Goal: Communication & Community: Answer question/provide support

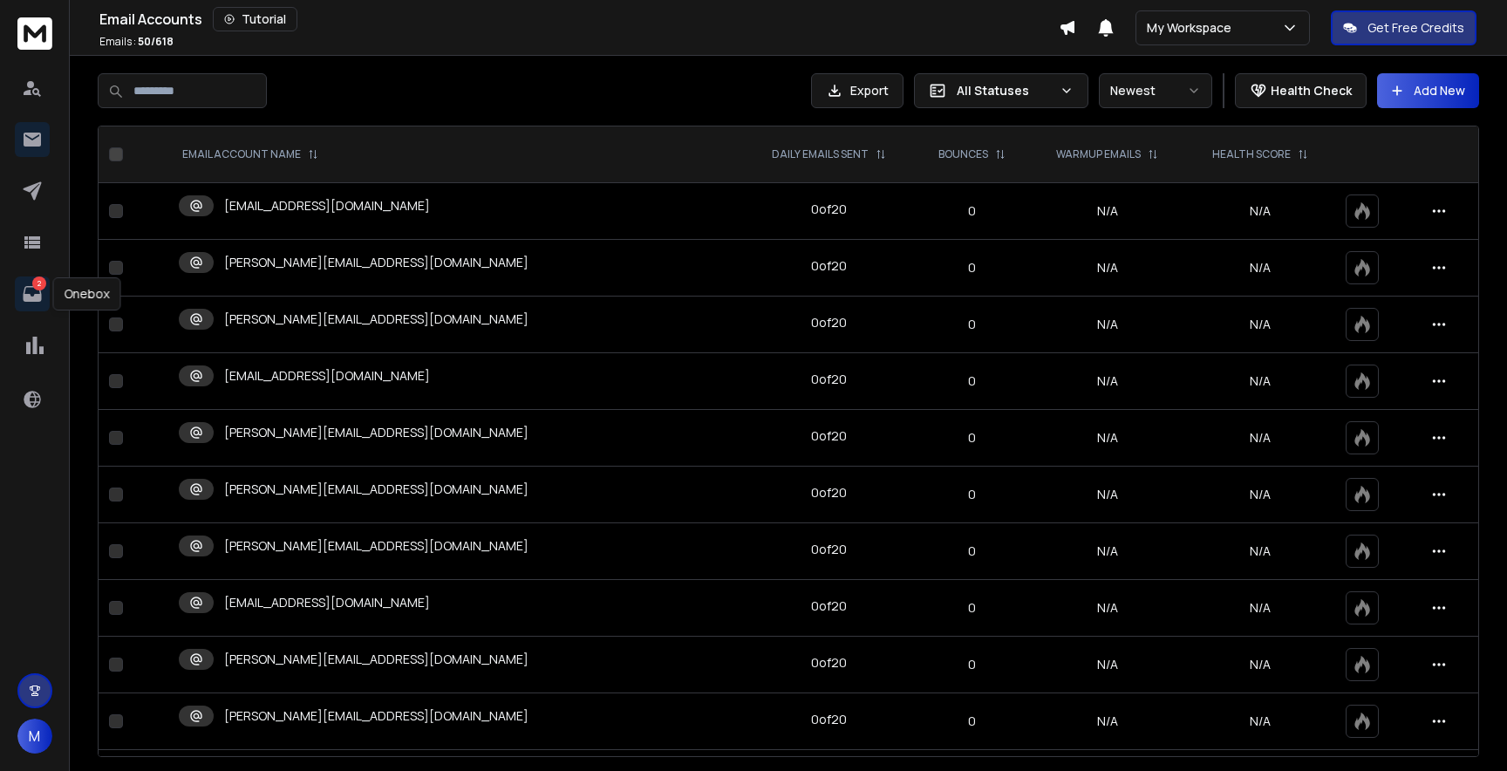
click at [35, 287] on p "2" at bounding box center [39, 283] width 14 height 14
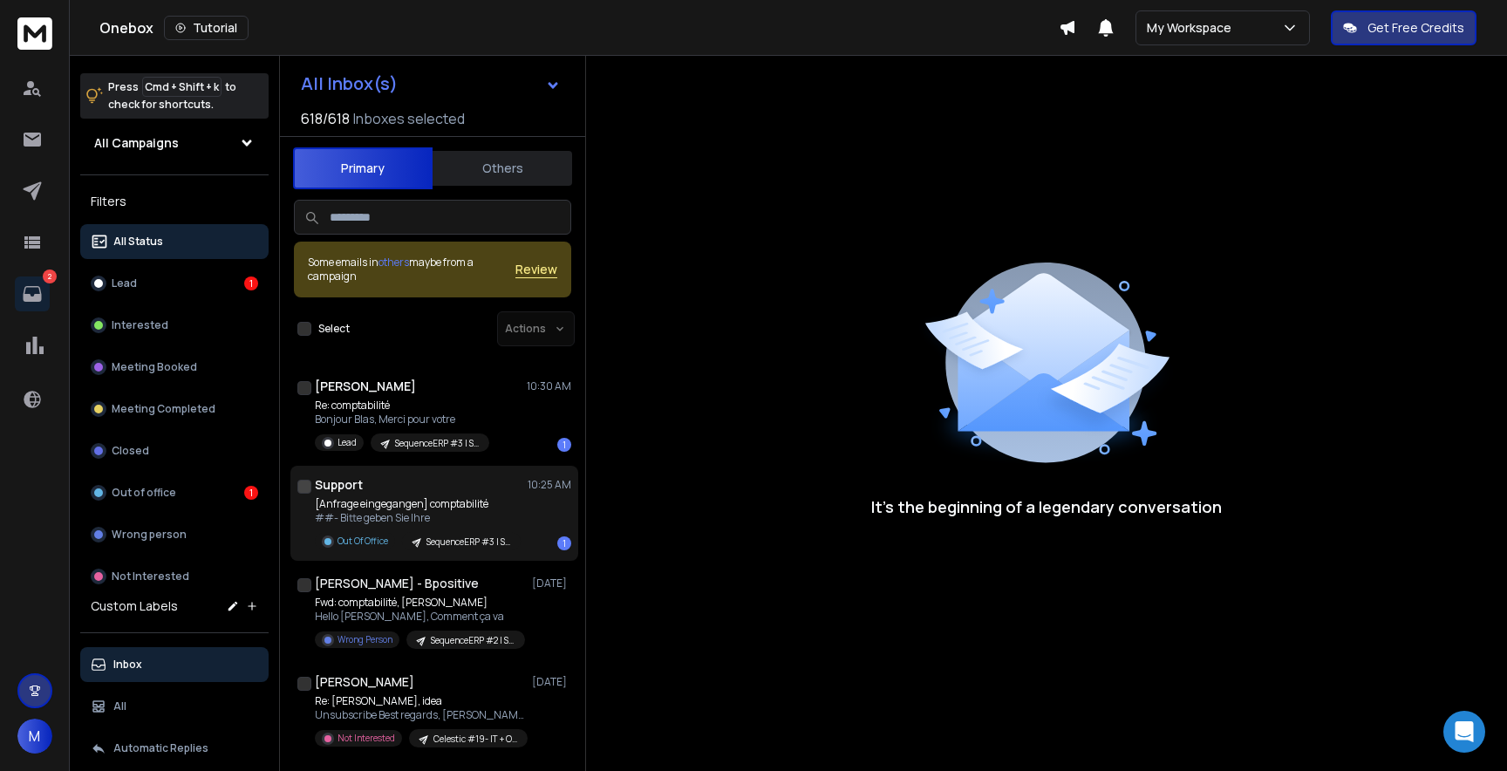
click at [402, 474] on div "Support 10:25 AM [Anfrage eingegangen] comptabilité ##- Bitte geben Sie Ihre Ou…" at bounding box center [434, 513] width 288 height 95
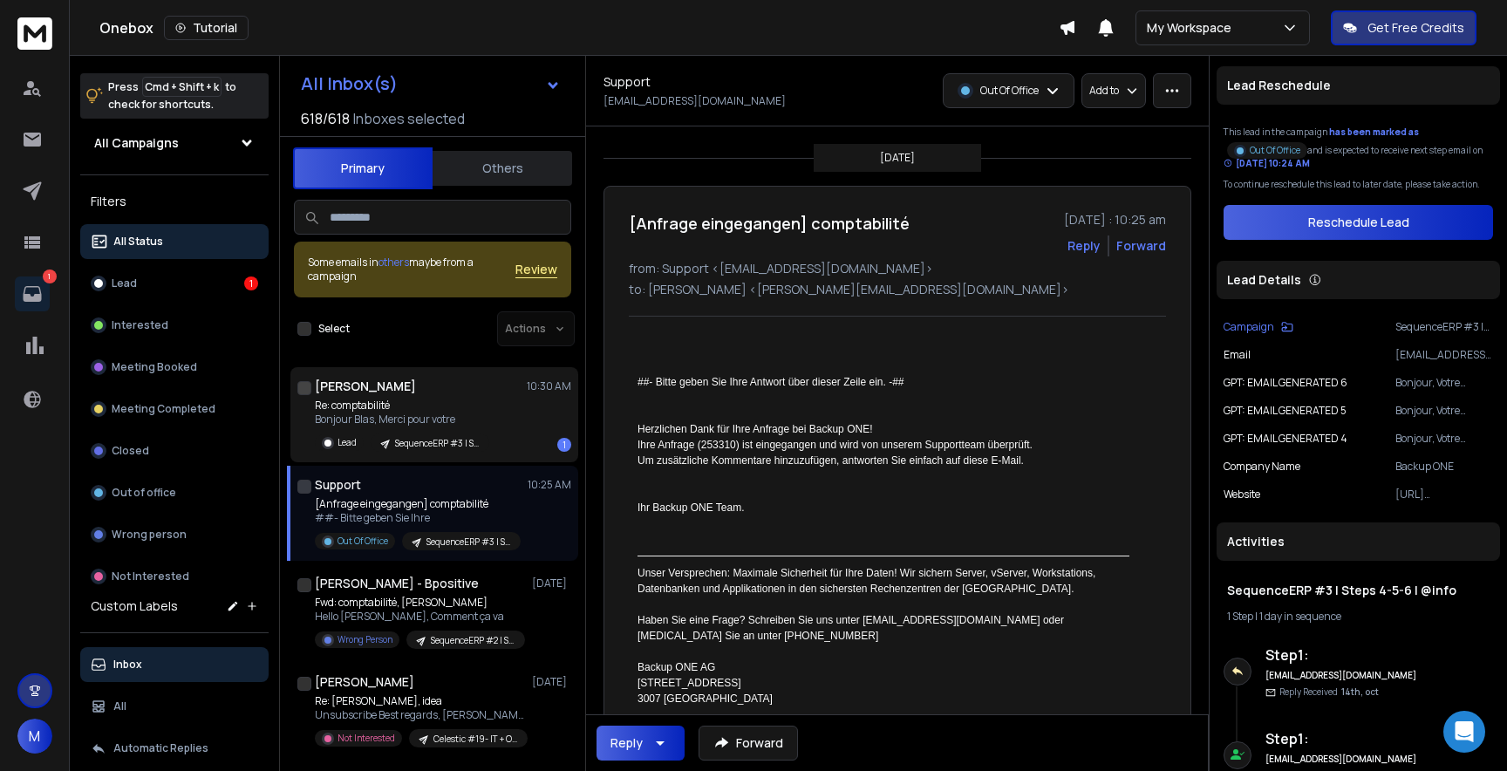
click at [472, 406] on p "Re: comptabilité" at bounding box center [402, 406] width 174 height 14
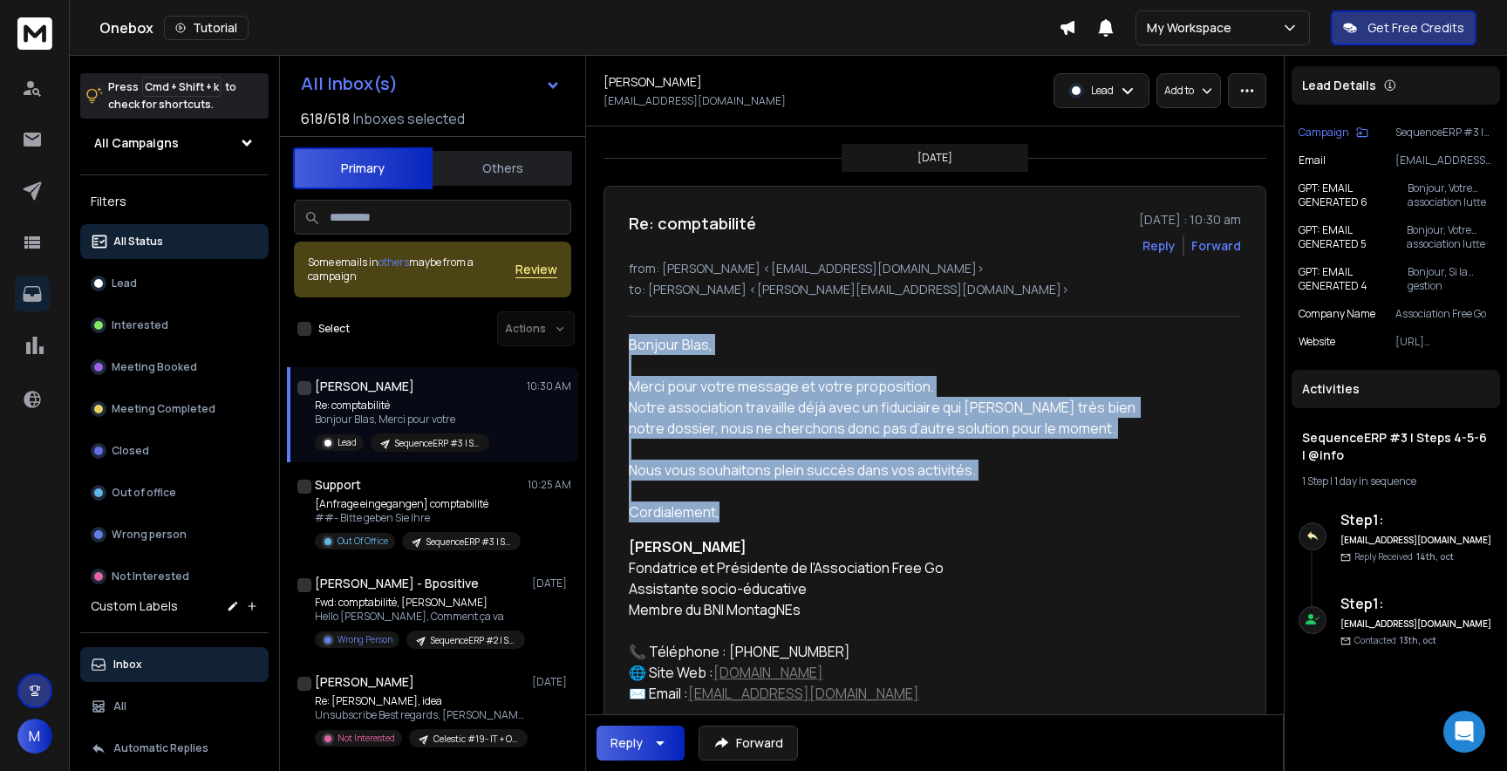
drag, startPoint x: 623, startPoint y: 329, endPoint x: 726, endPoint y: 507, distance: 206.0
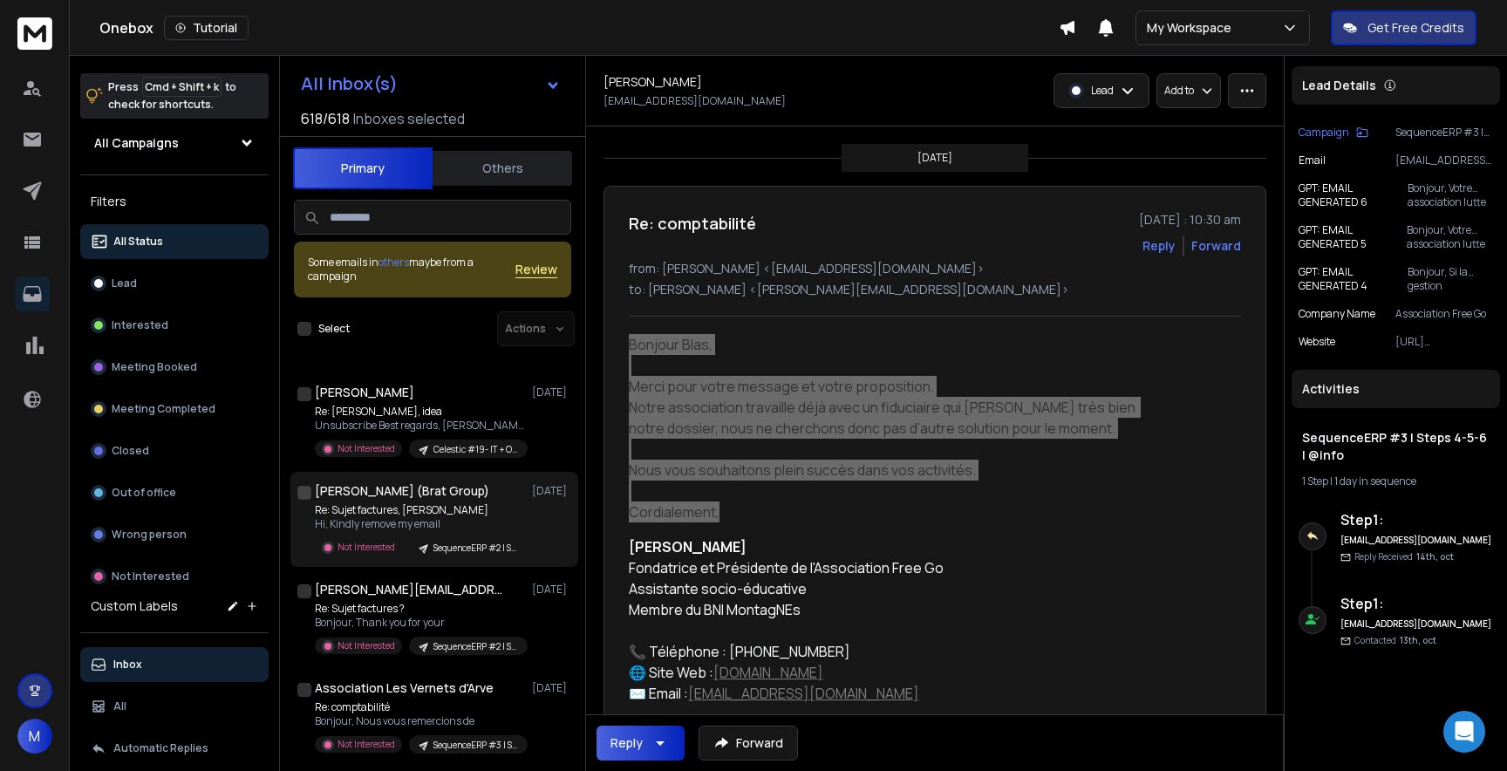
scroll to position [426, 0]
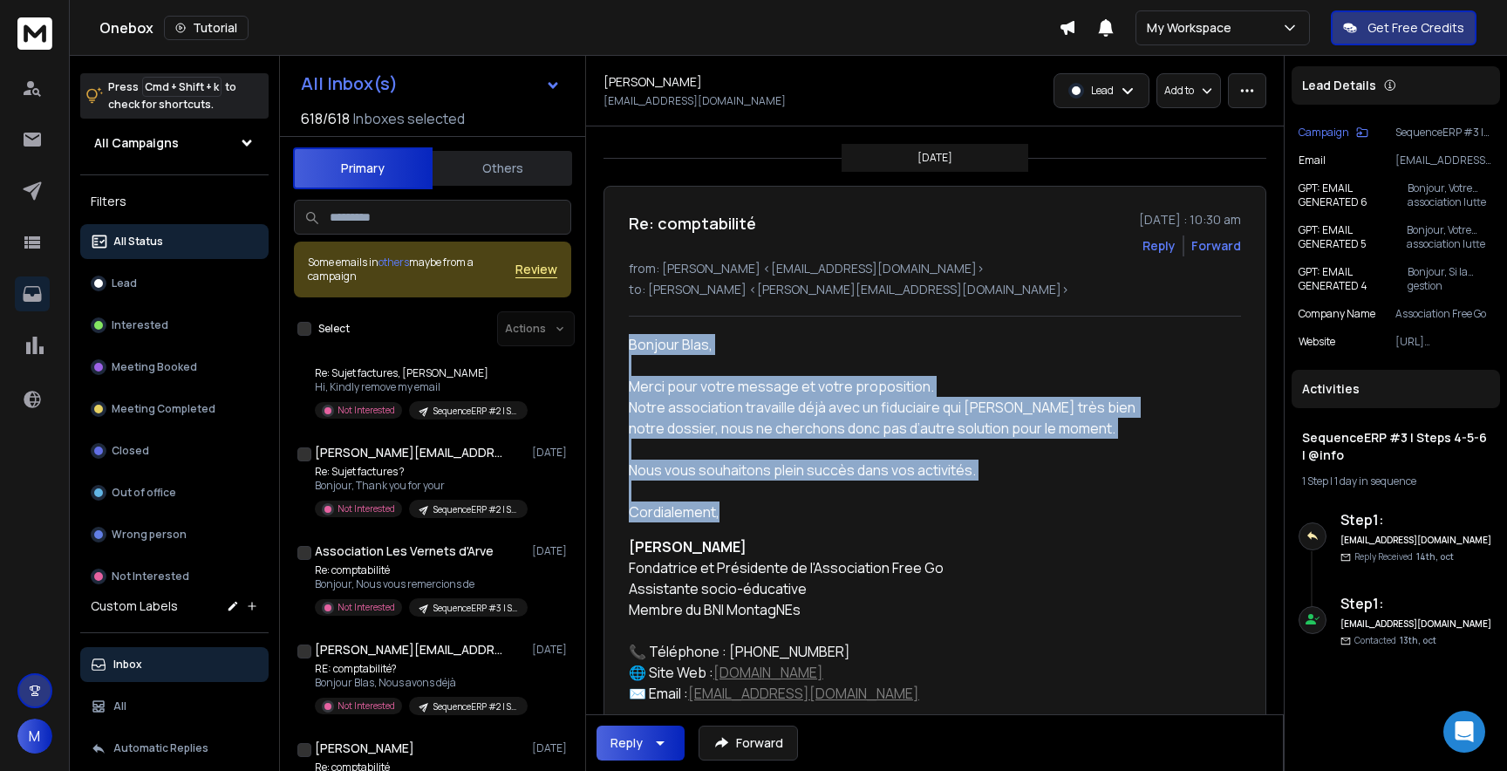
click at [833, 450] on div at bounding box center [883, 449] width 509 height 21
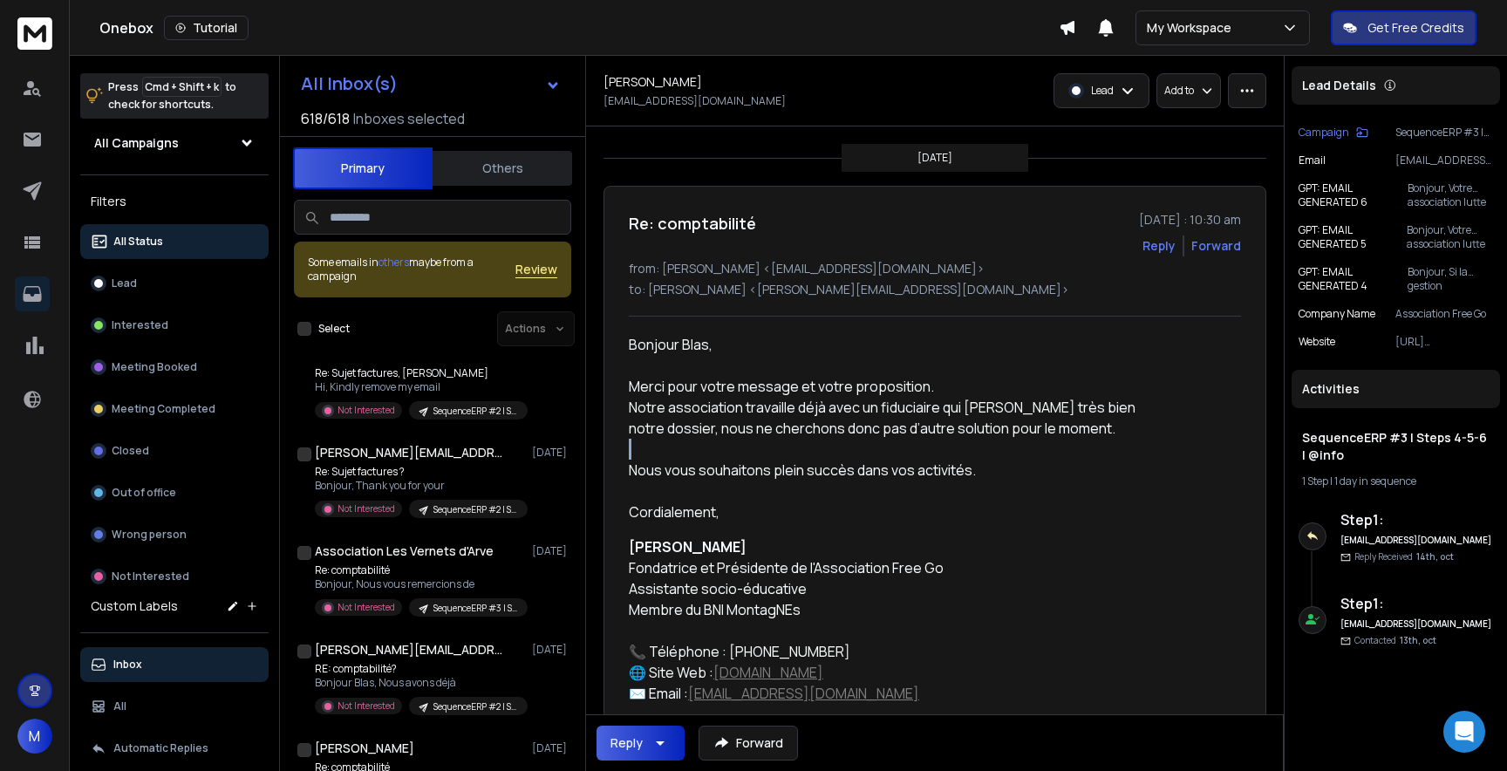
click at [833, 450] on div at bounding box center [883, 449] width 509 height 21
